Goal: Check status

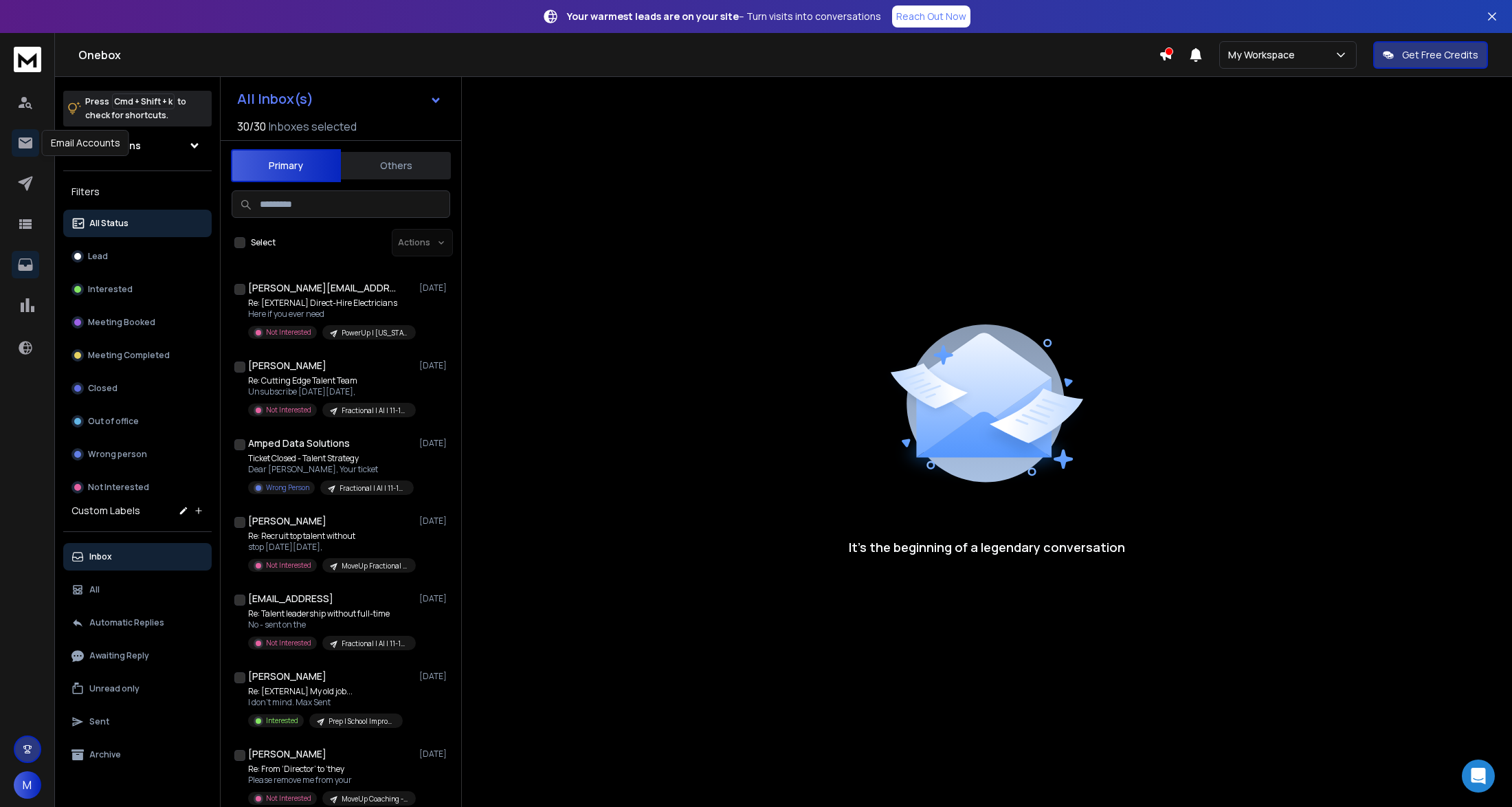
click at [22, 133] on link at bounding box center [26, 143] width 27 height 27
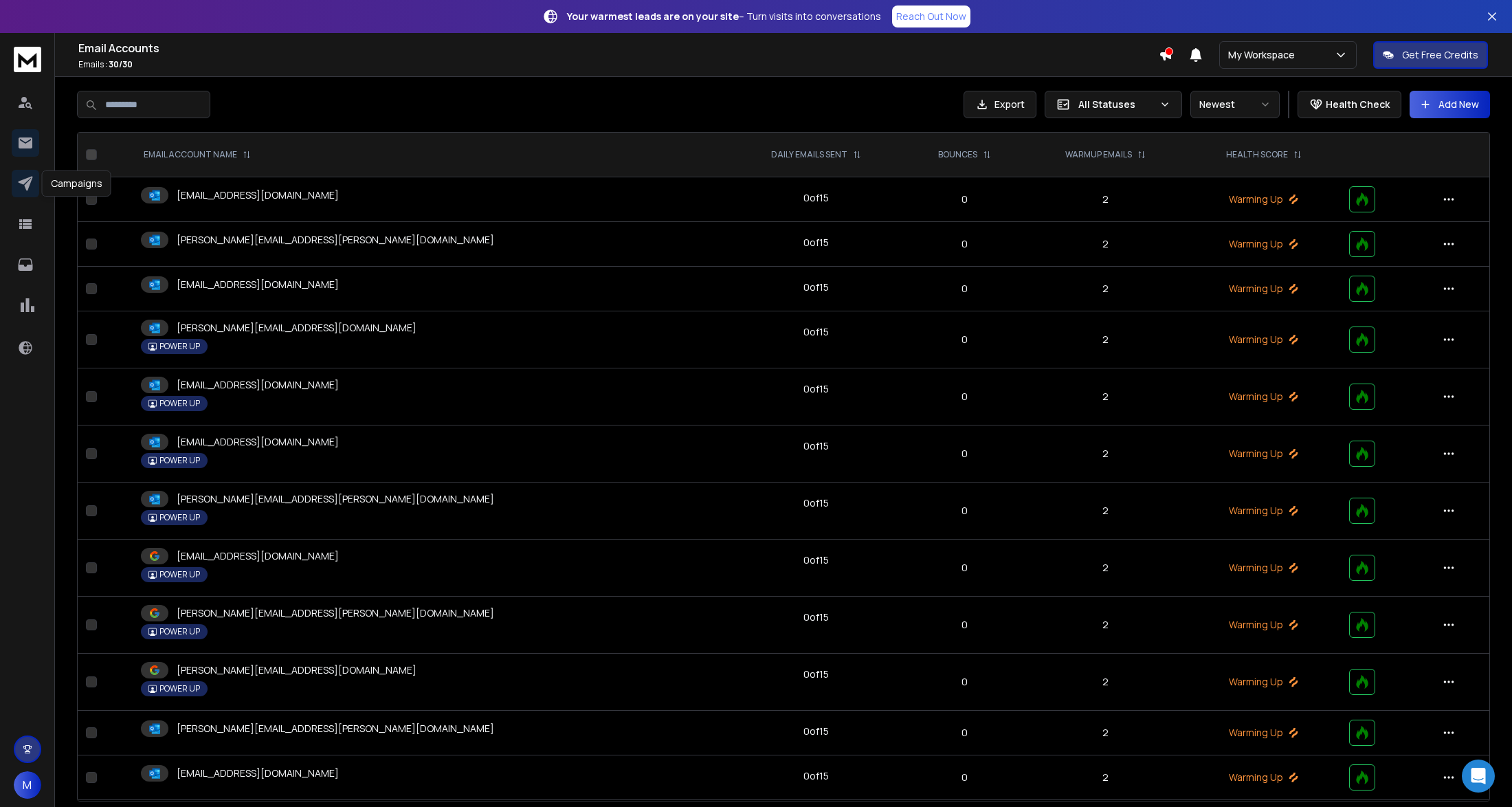
click at [26, 182] on icon at bounding box center [25, 183] width 15 height 15
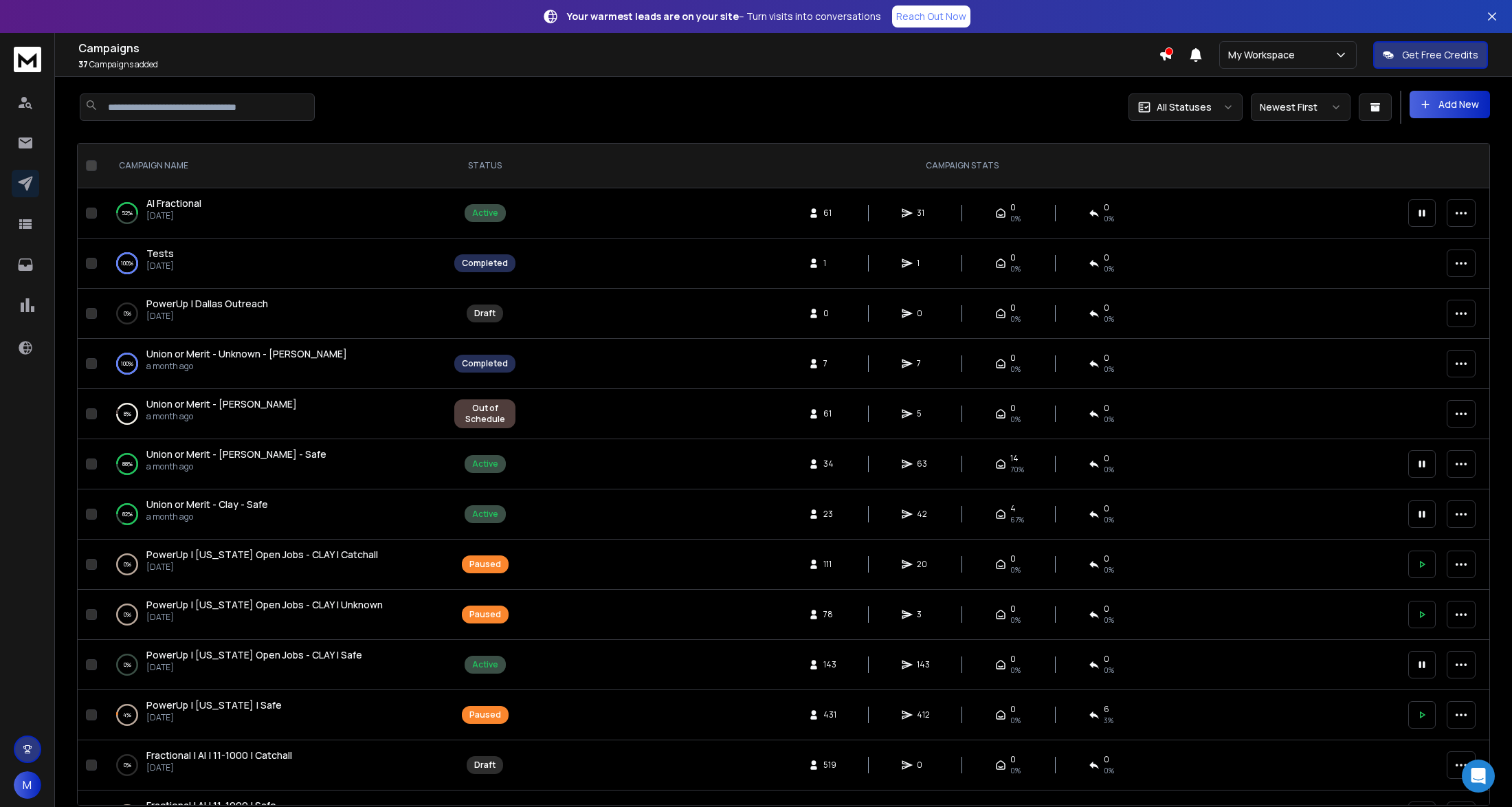
click at [216, 209] on div "52 % AI Fractional [DATE]" at bounding box center [274, 213] width 316 height 33
